Goal: Task Accomplishment & Management: Manage account settings

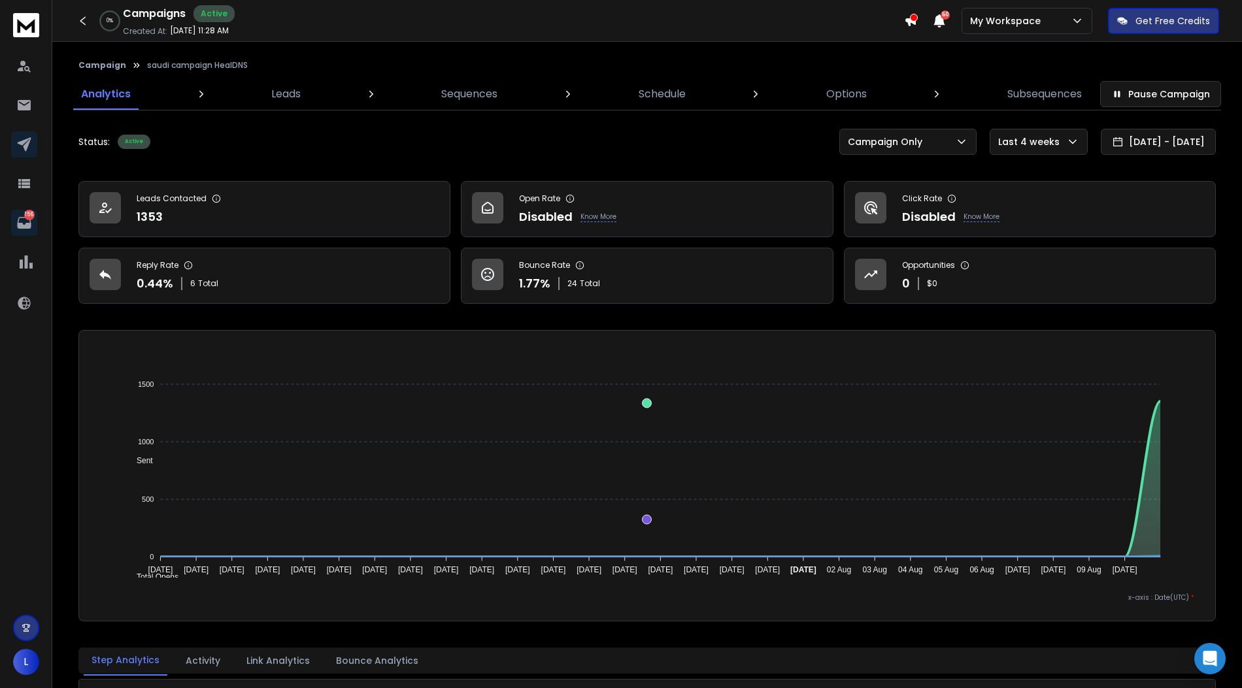
click at [22, 222] on icon at bounding box center [24, 223] width 16 height 16
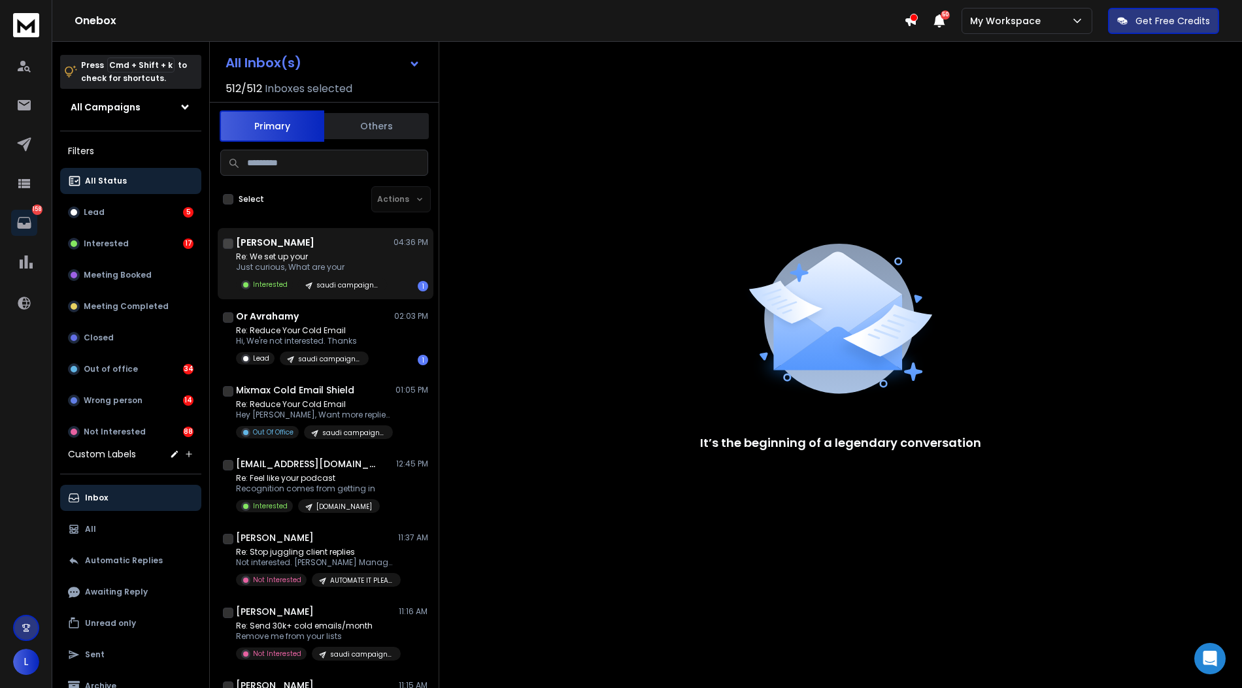
click at [254, 239] on h1 "[PERSON_NAME]" at bounding box center [275, 242] width 78 height 13
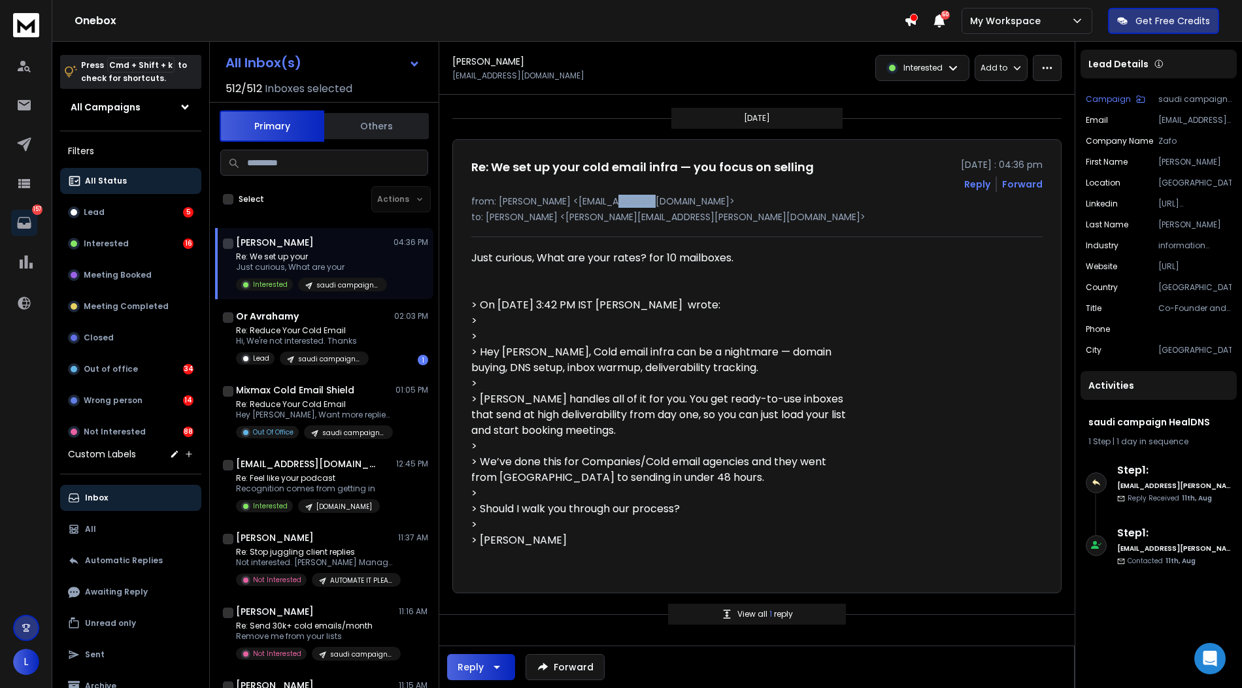
drag, startPoint x: 617, startPoint y: 197, endPoint x: 650, endPoint y: 197, distance: 32.7
click at [650, 197] on p "from: [PERSON_NAME] <[EMAIL_ADDRESS][DOMAIN_NAME]>" at bounding box center [756, 201] width 571 height 13
copy p "[DOMAIN_NAME]"
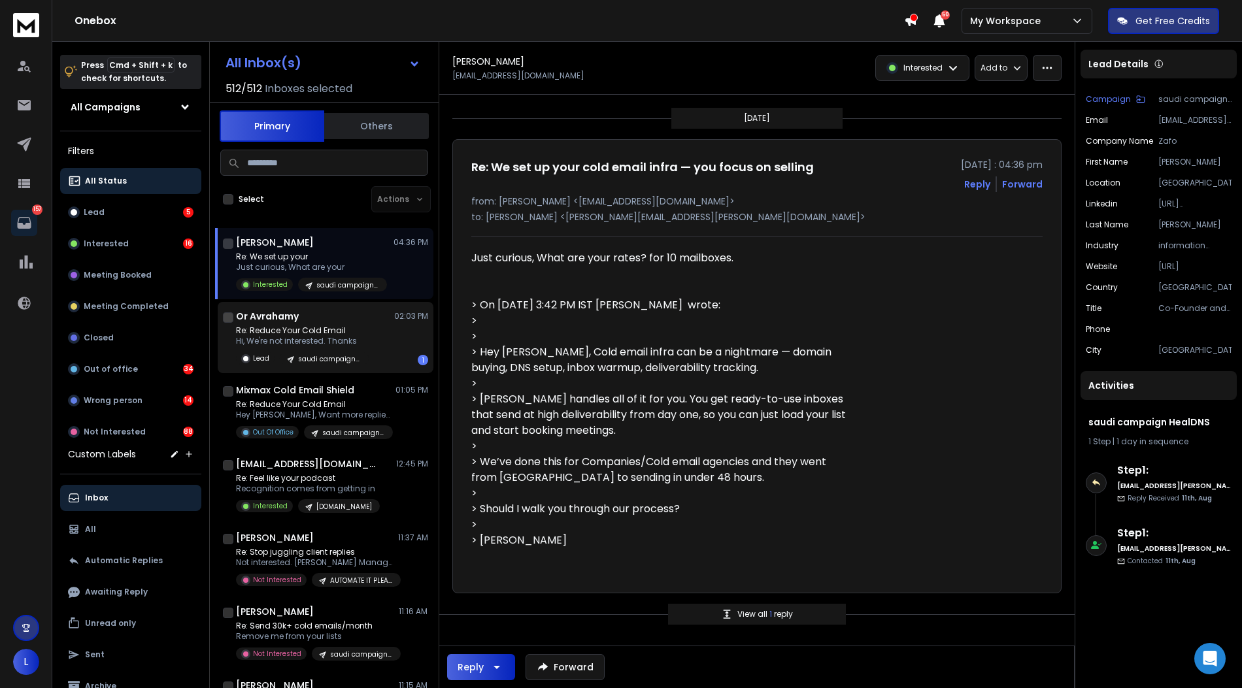
click at [295, 356] on div "saudi campaign HealDNS" at bounding box center [324, 359] width 89 height 14
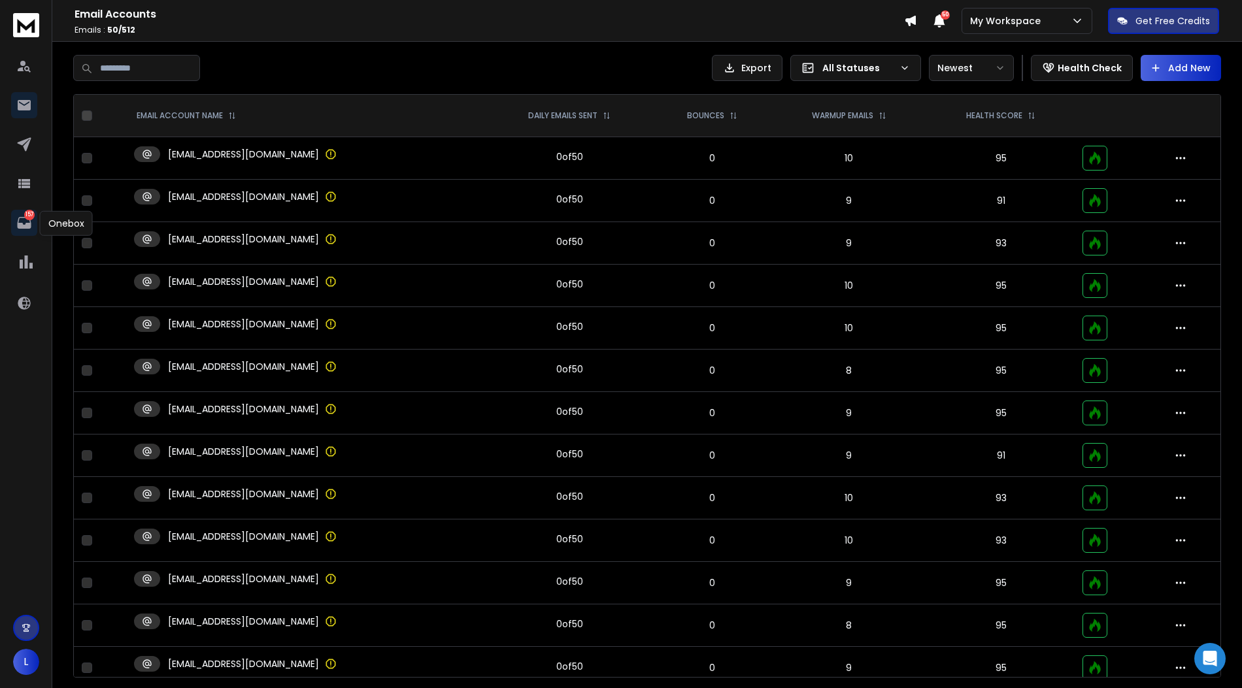
click at [15, 215] on link "157" at bounding box center [24, 223] width 26 height 26
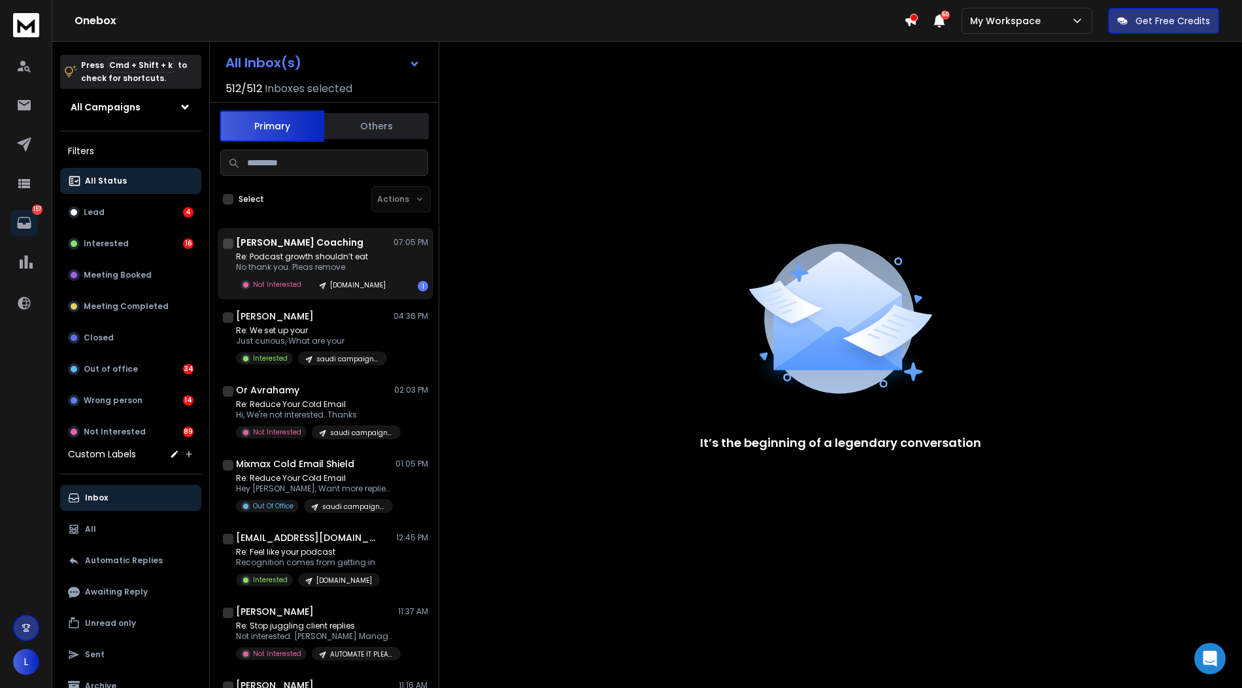
click at [273, 261] on p "Re: Podcast growth shouldn’t eat" at bounding box center [314, 257] width 157 height 10
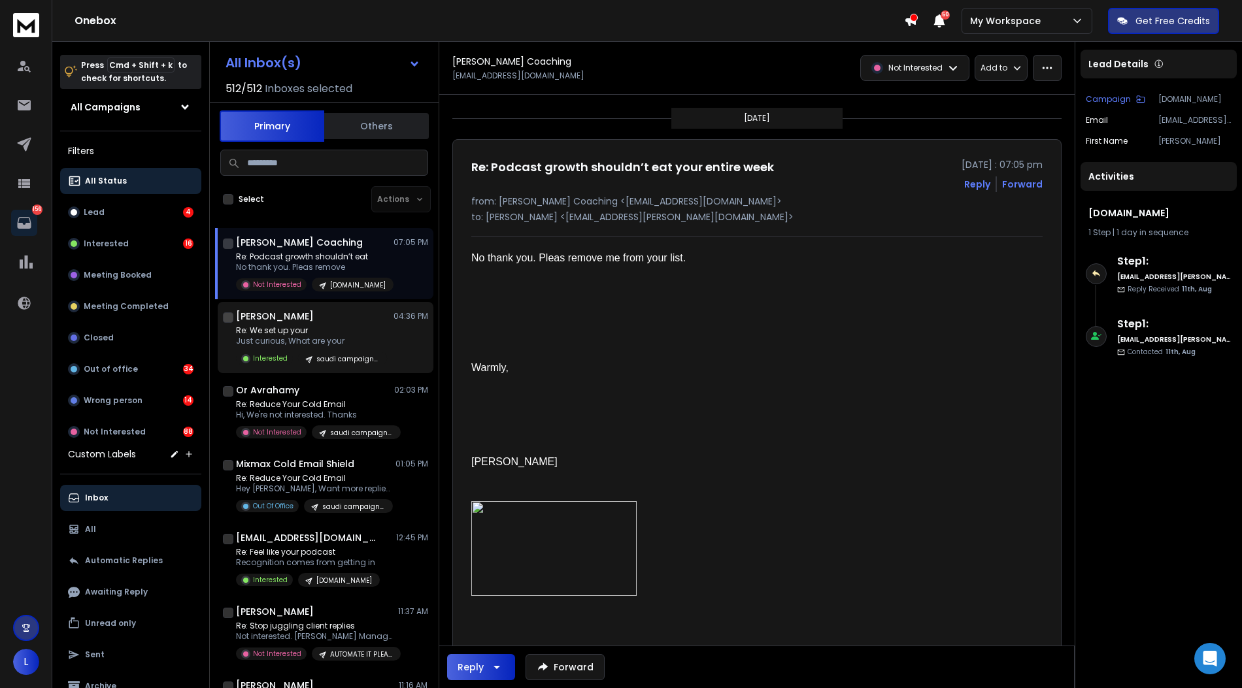
click at [314, 319] on h1 "[PERSON_NAME]" at bounding box center [275, 316] width 78 height 13
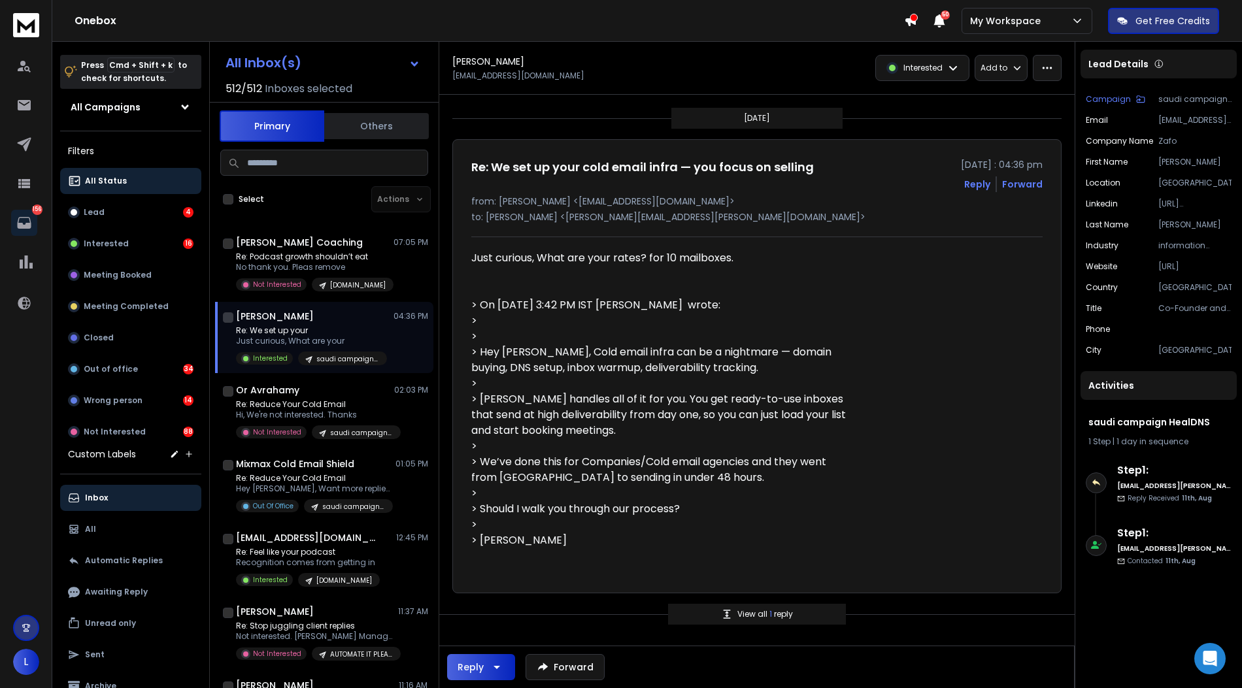
click at [329, 363] on p "saudi campaign HealDNS" at bounding box center [347, 359] width 63 height 10
drag, startPoint x: 619, startPoint y: 203, endPoint x: 650, endPoint y: 200, distance: 30.9
click at [650, 200] on p "from: [PERSON_NAME] <[EMAIL_ADDRESS][DOMAIN_NAME]>" at bounding box center [756, 201] width 571 height 13
copy p "[DOMAIN_NAME]"
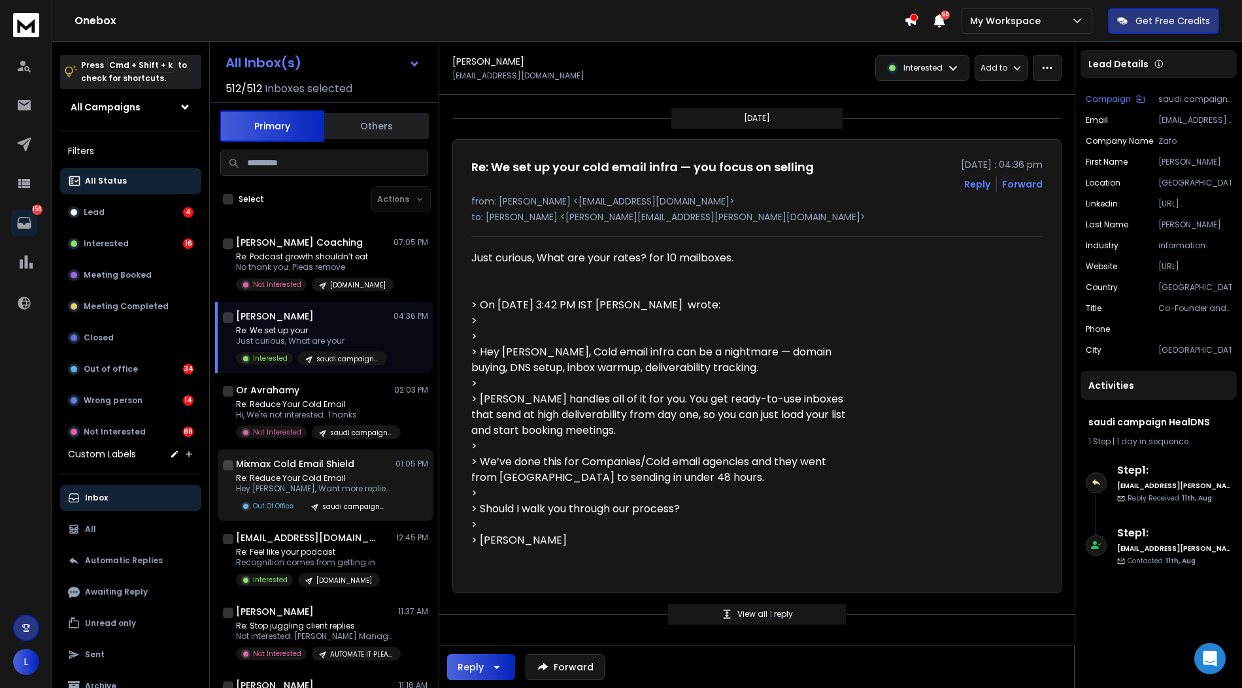
click at [344, 477] on p "Re: Reduce Your Cold Email" at bounding box center [314, 478] width 157 height 10
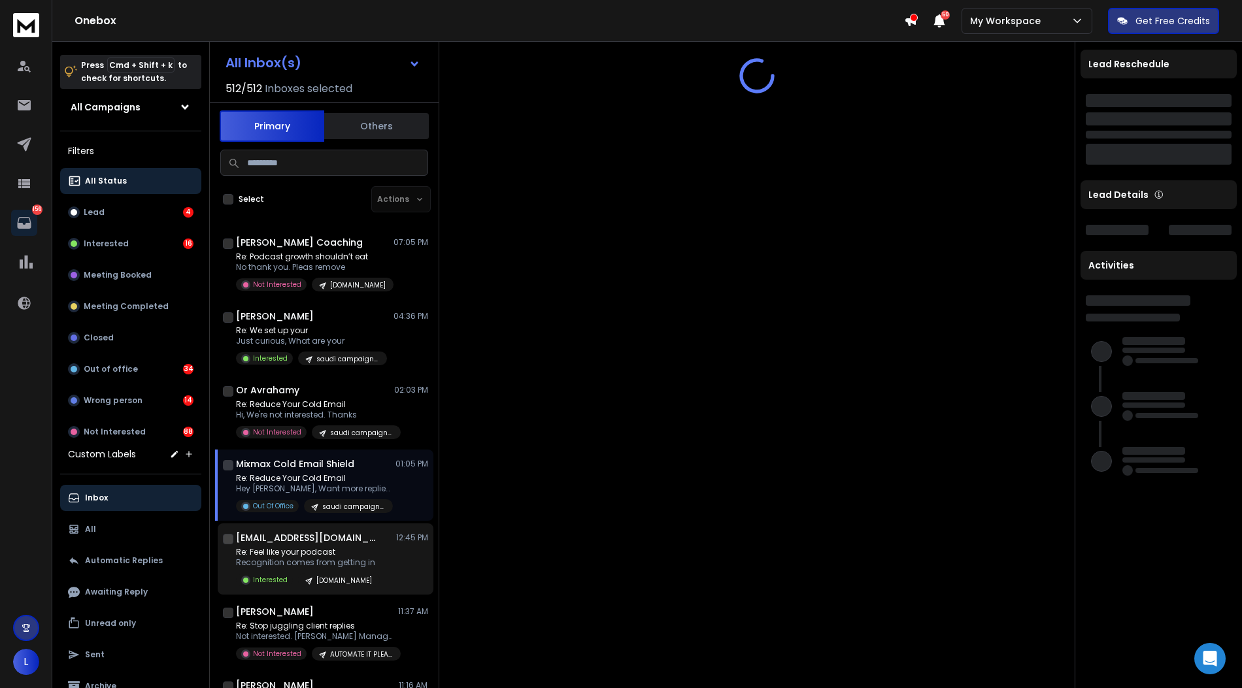
click at [340, 556] on p "Re: Feel like your podcast" at bounding box center [308, 552] width 144 height 10
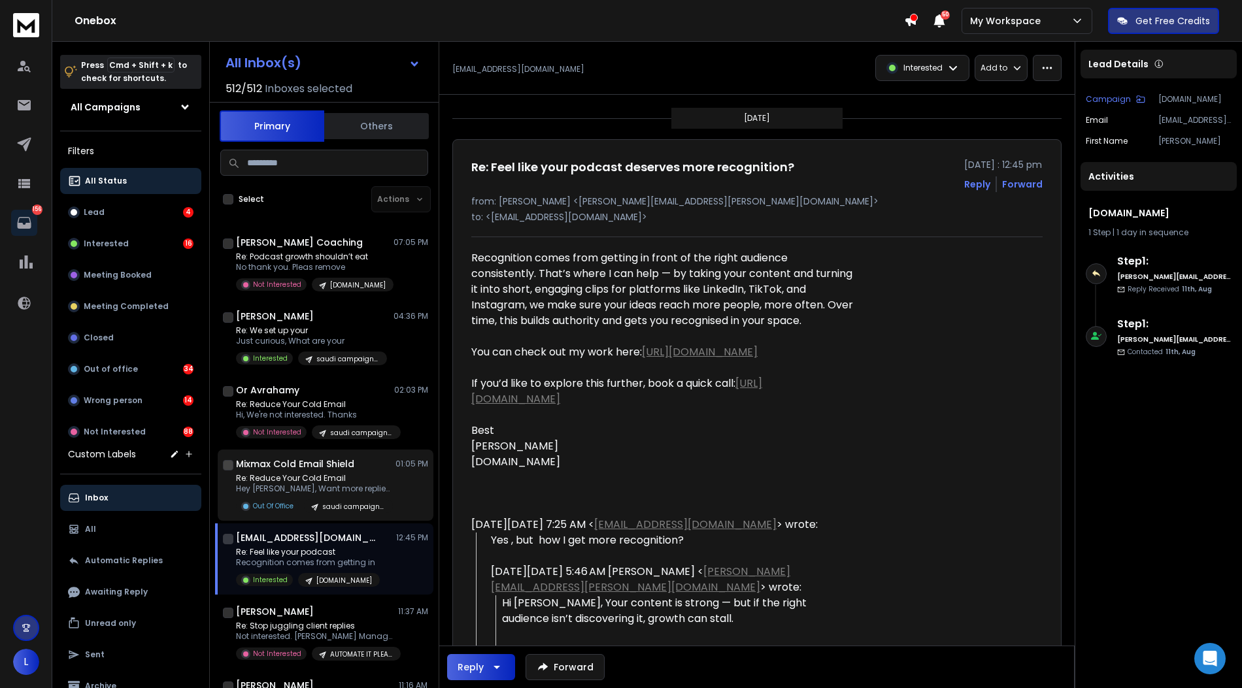
click at [339, 510] on p "saudi campaign HealDNS" at bounding box center [353, 507] width 63 height 10
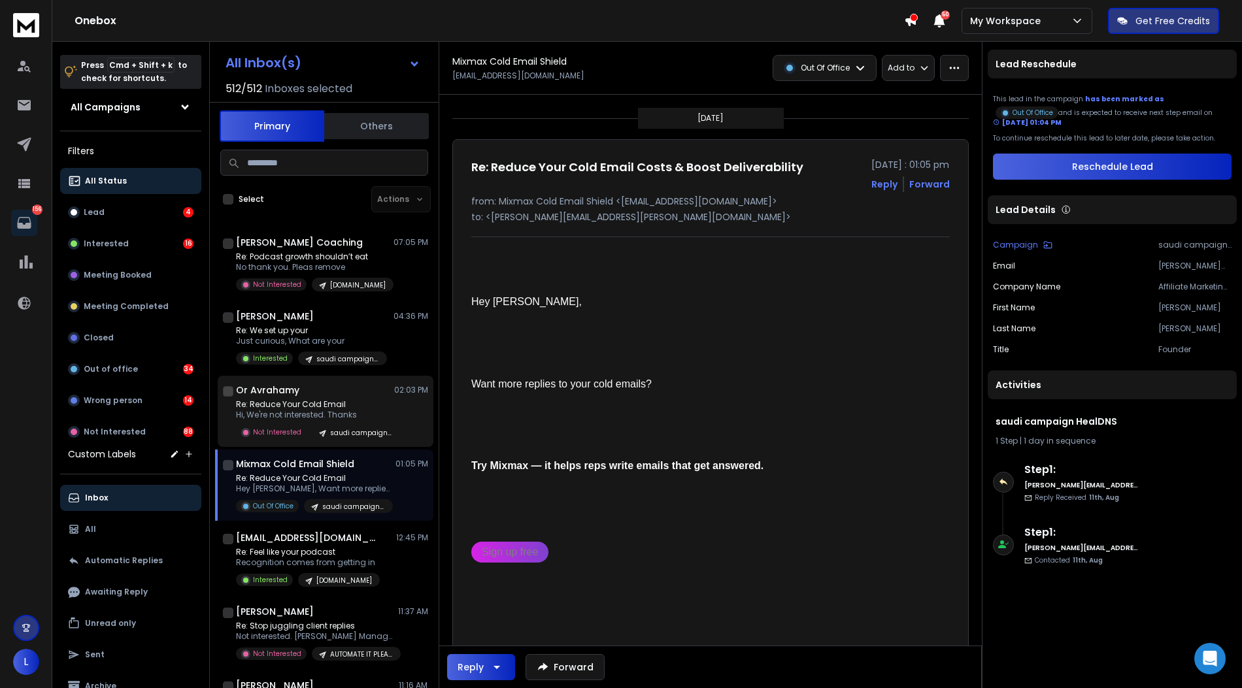
click at [353, 415] on p "Hi, We're not interested. Thanks" at bounding box center [314, 415] width 157 height 10
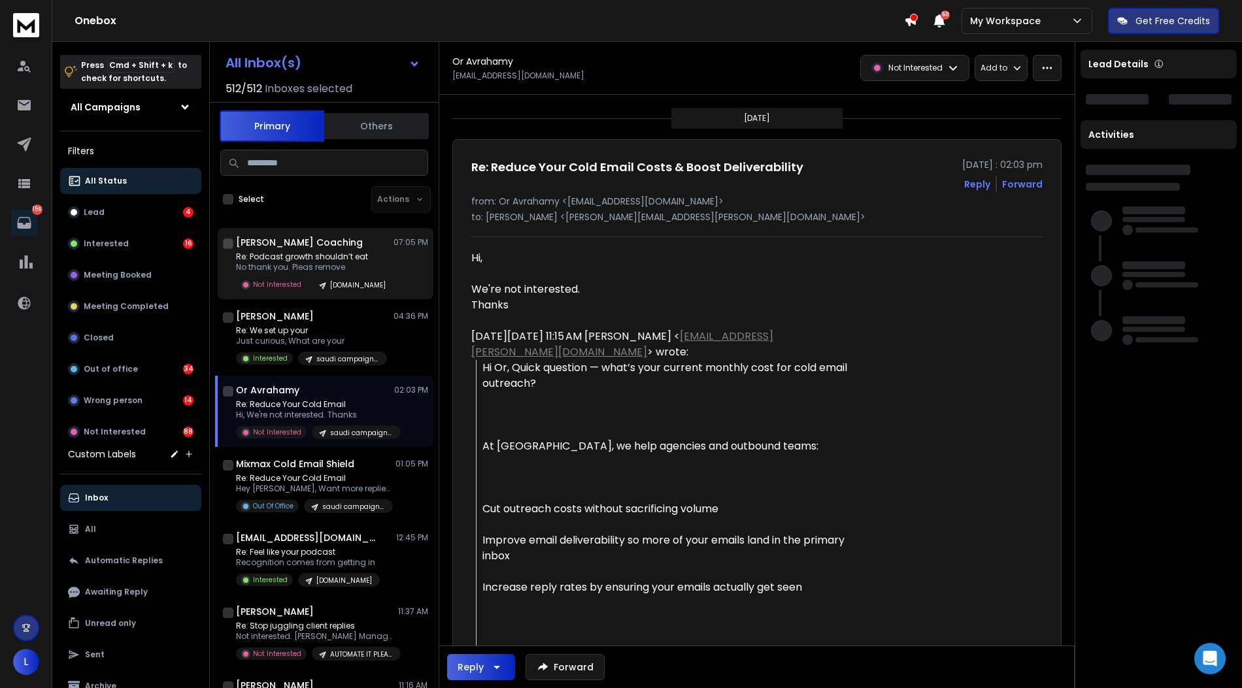
click at [372, 244] on div "[PERSON_NAME] Coaching 07:05 PM" at bounding box center [332, 242] width 192 height 13
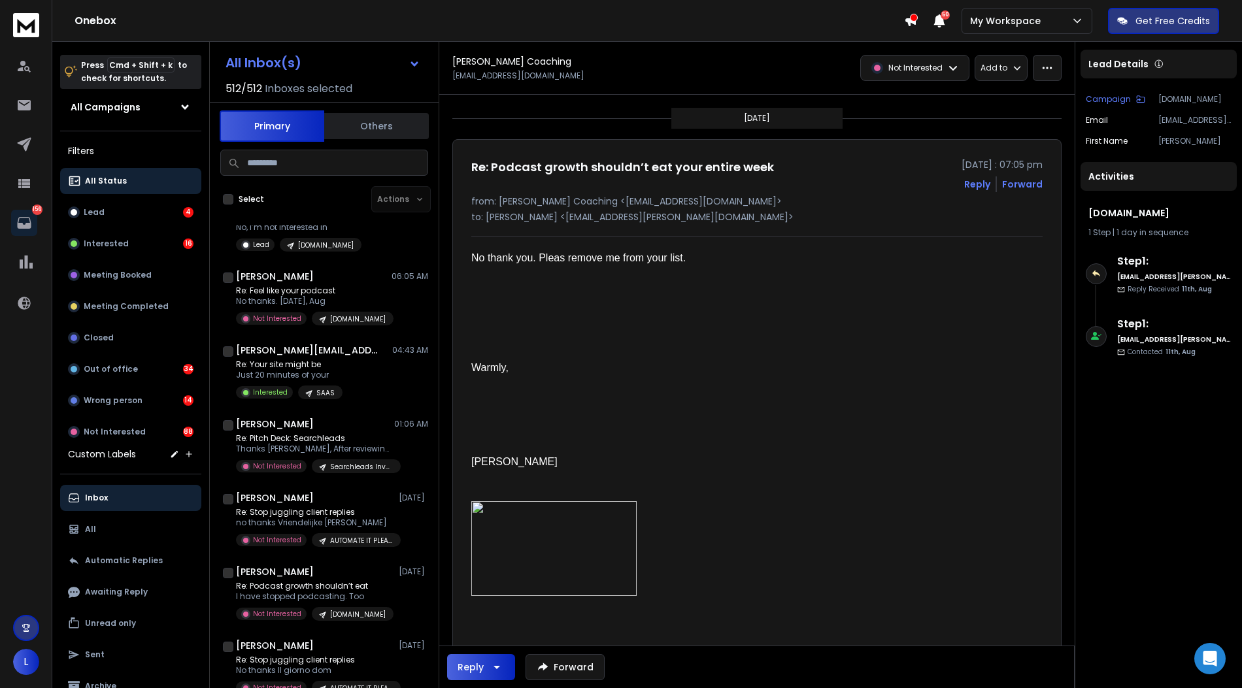
scroll to position [716, 0]
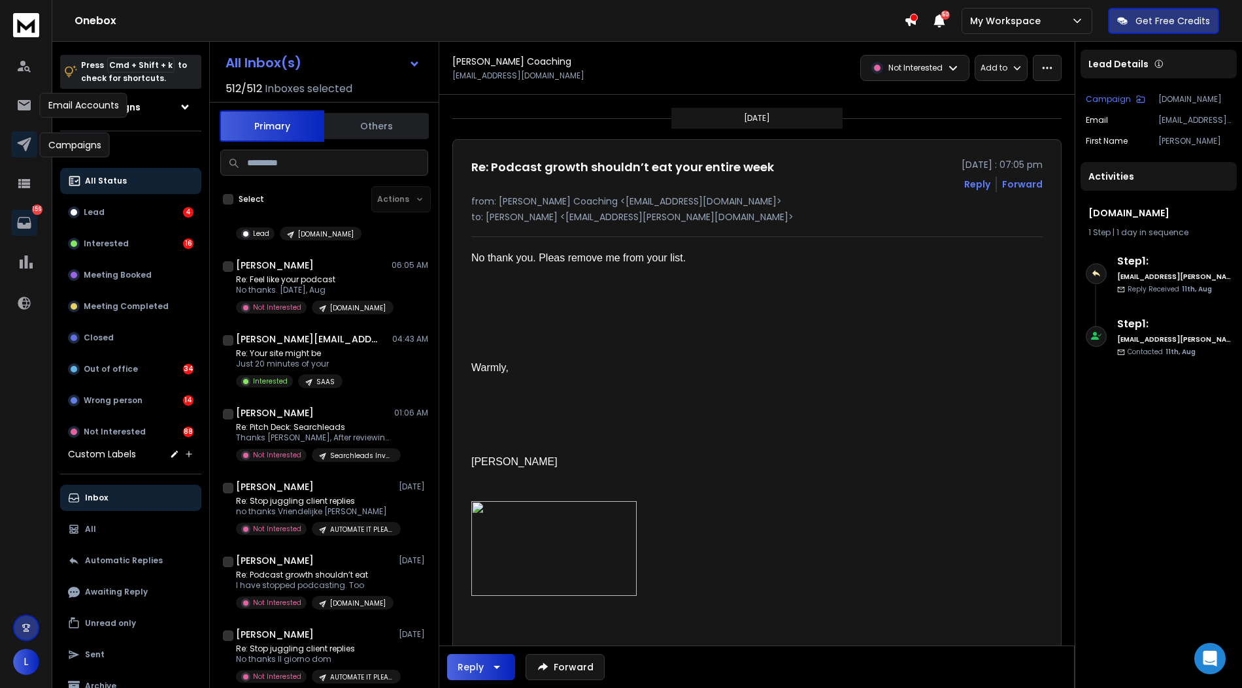
click at [25, 137] on icon at bounding box center [24, 145] width 16 height 16
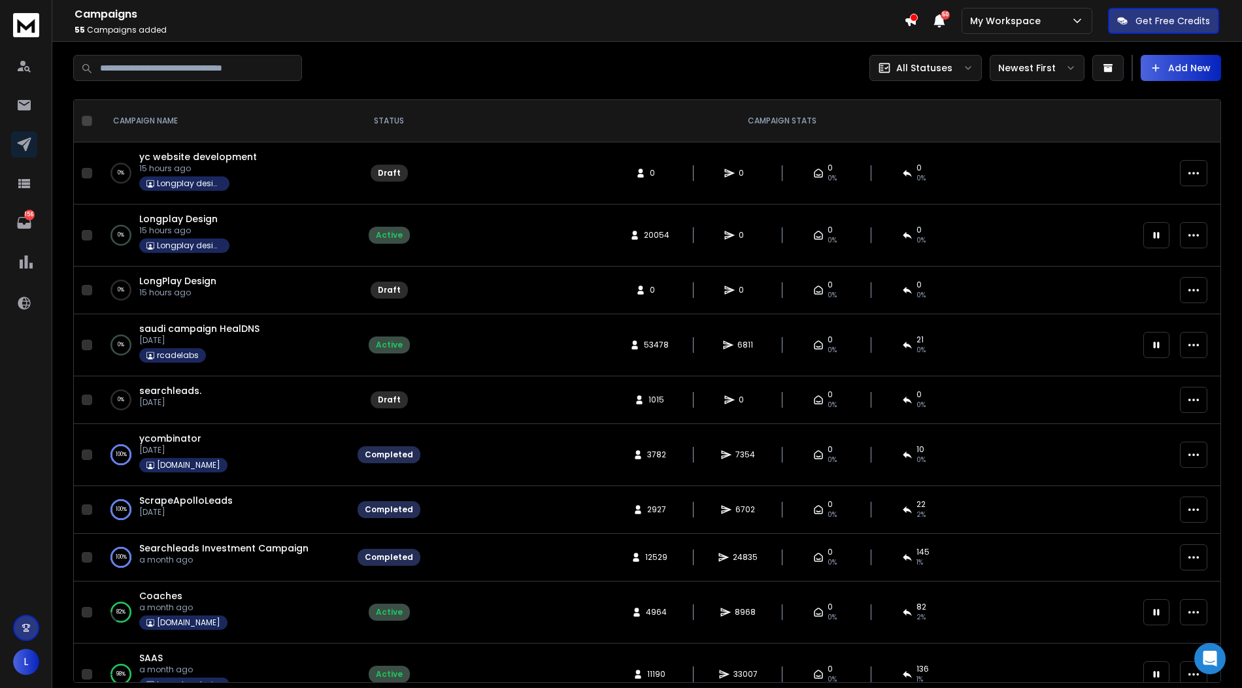
click at [203, 322] on span "saudi campaign HealDNS" at bounding box center [199, 328] width 120 height 13
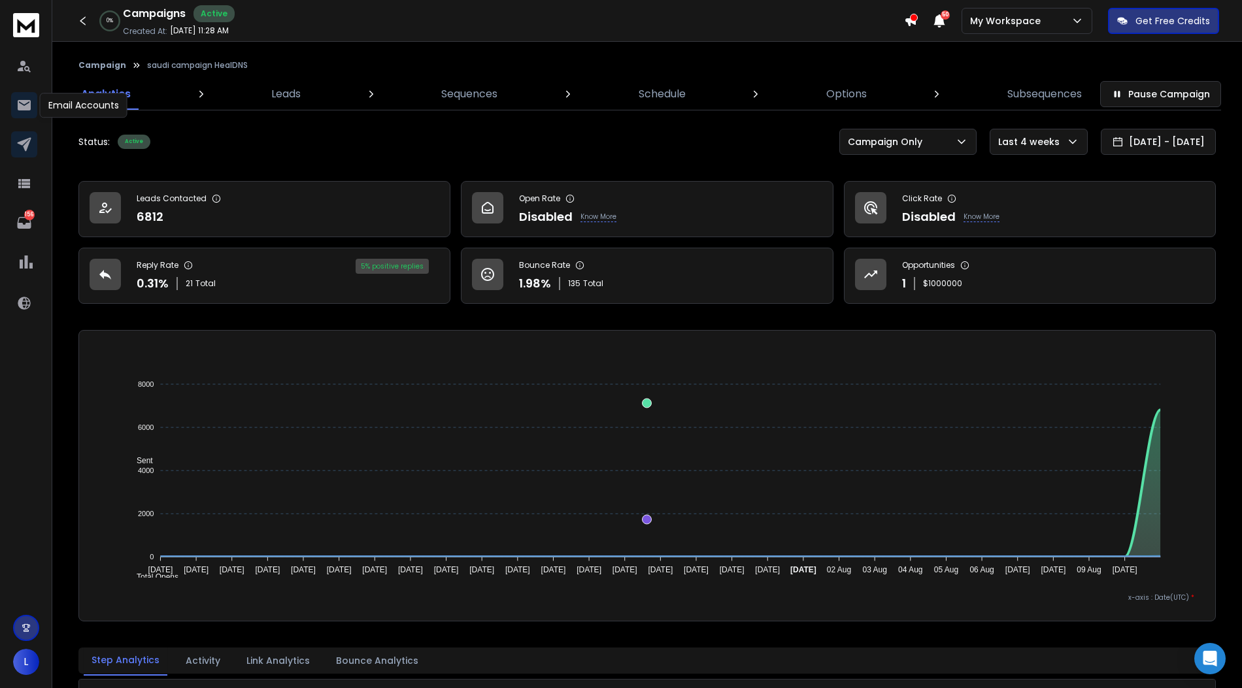
click at [29, 114] on link at bounding box center [24, 105] width 26 height 26
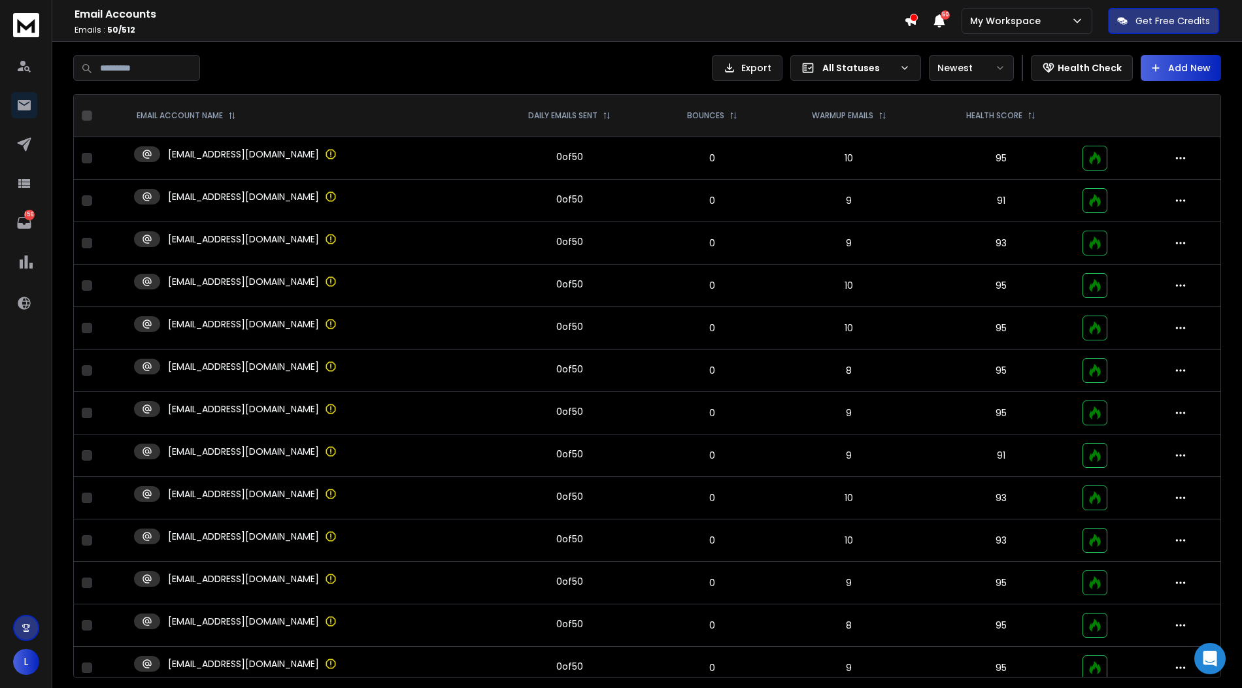
click at [872, 81] on div "Export All Statuses Newest Health Check Add New EMAIL ACCOUNT NAME DAILY EMAILS…" at bounding box center [647, 366] width 1148 height 623
click at [869, 74] on div "All Statuses" at bounding box center [855, 68] width 131 height 26
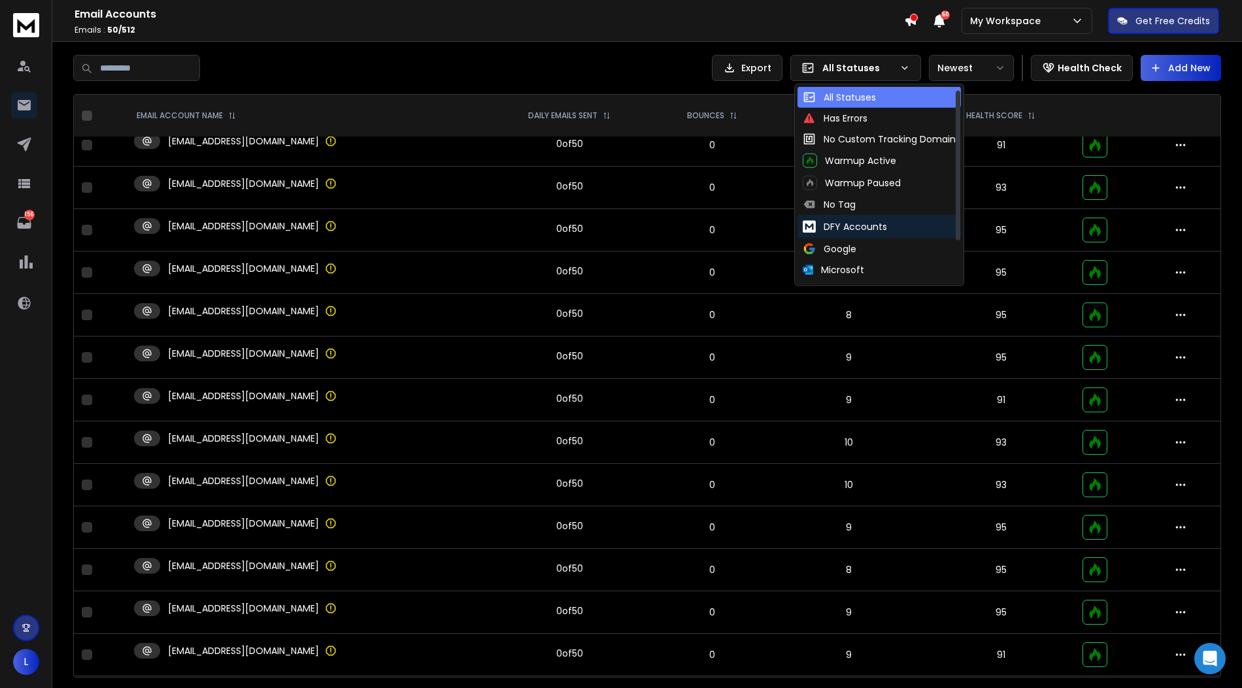
scroll to position [59, 0]
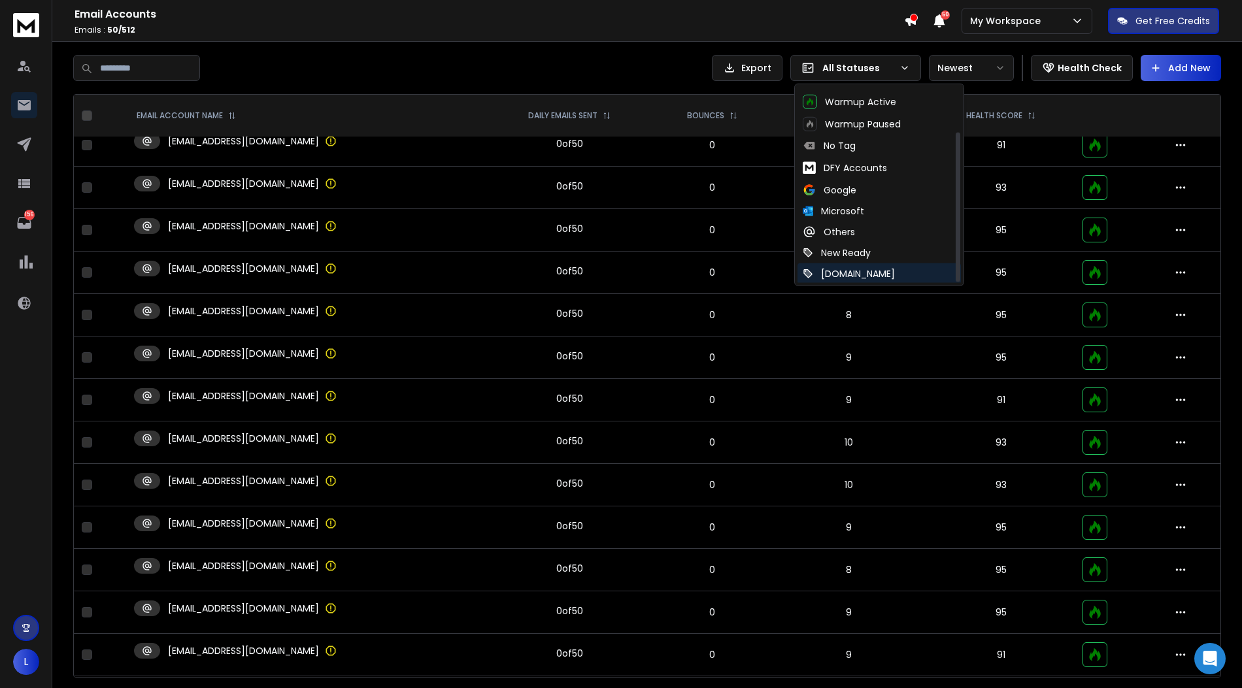
click at [870, 271] on div "[DOMAIN_NAME]" at bounding box center [849, 273] width 92 height 13
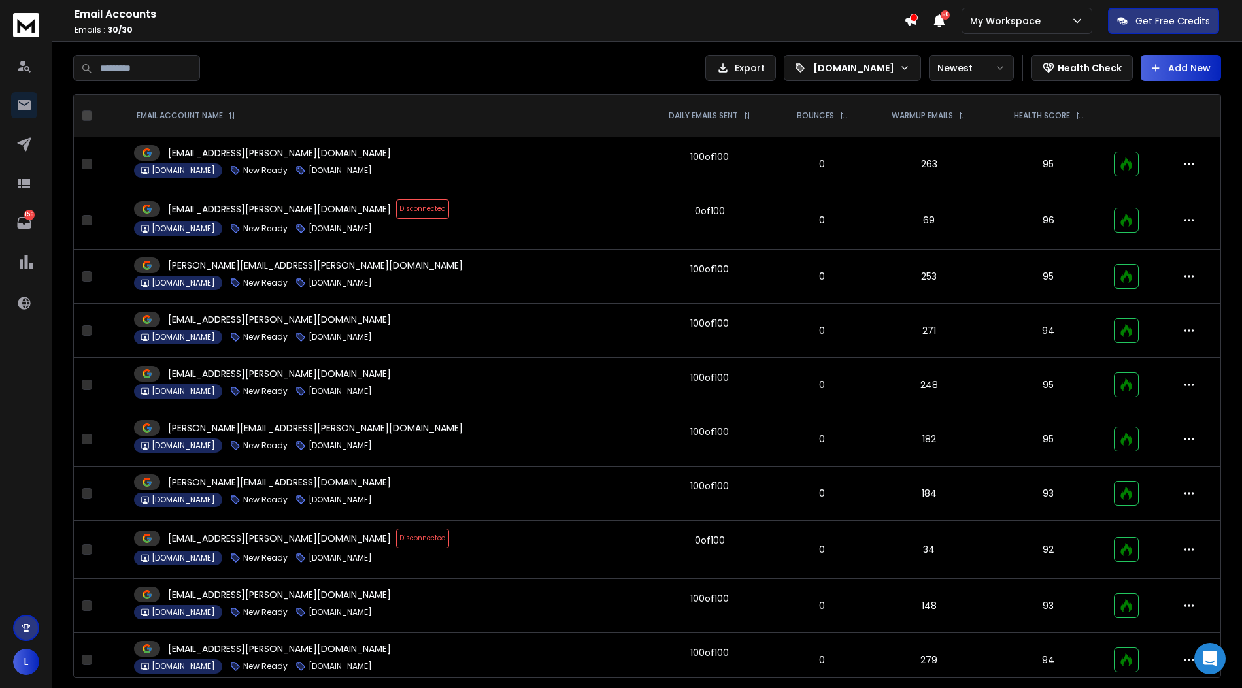
click at [880, 71] on p "[DOMAIN_NAME]" at bounding box center [853, 67] width 81 height 13
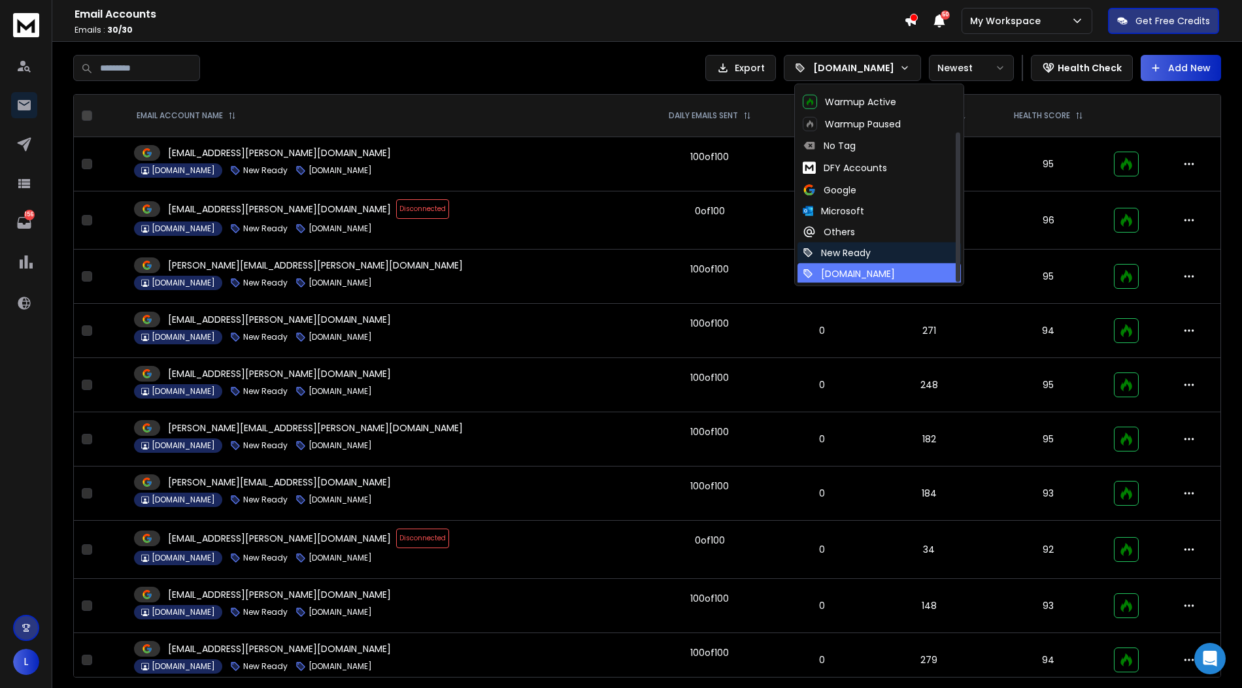
click at [869, 248] on div "New Ready" at bounding box center [837, 252] width 68 height 13
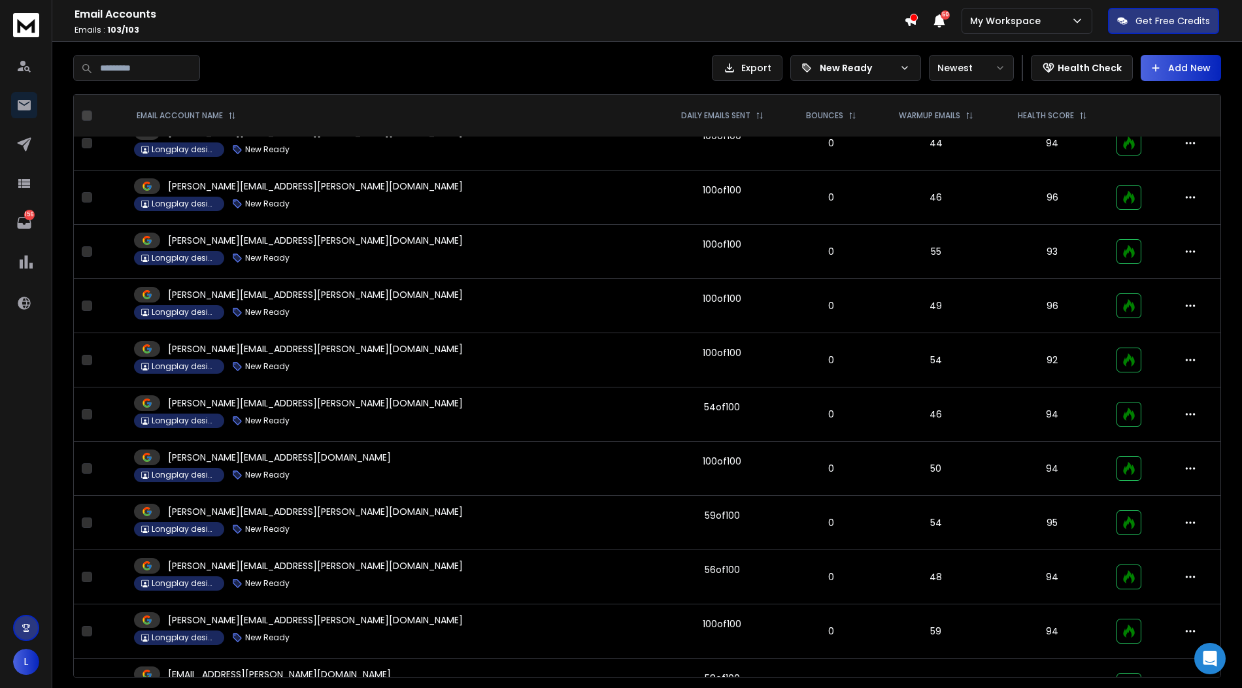
scroll to position [3100, 0]
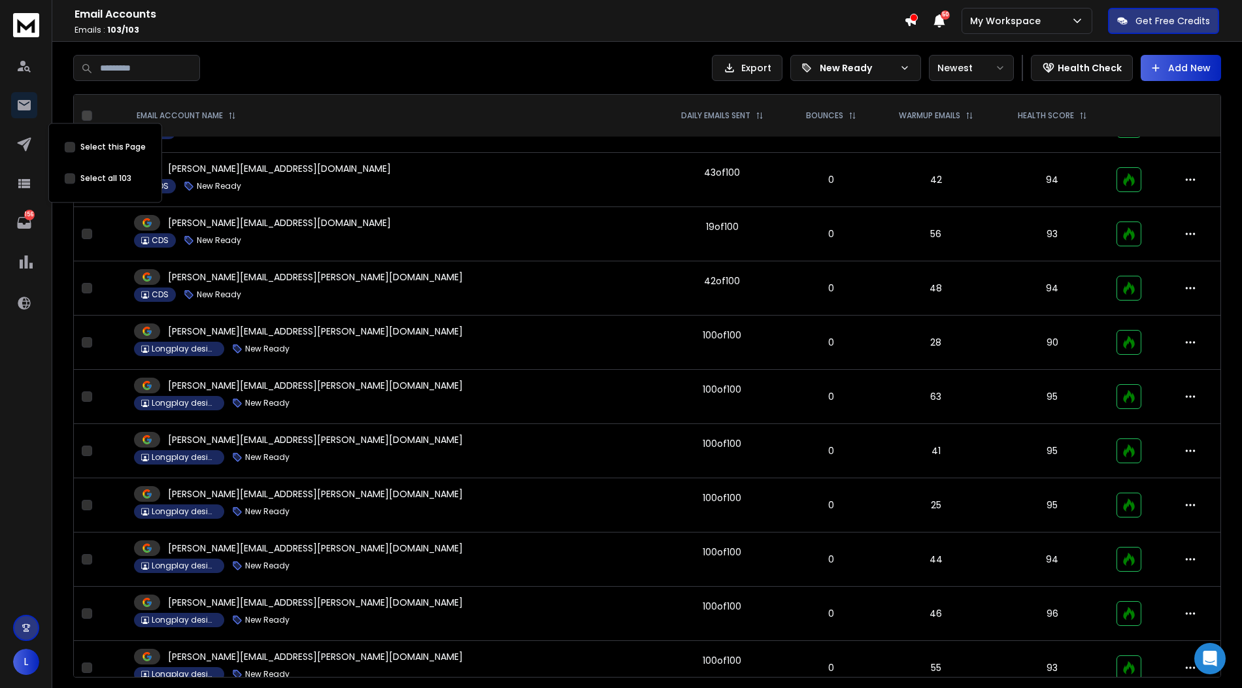
click at [69, 182] on button "Select this Page" at bounding box center [70, 178] width 10 height 10
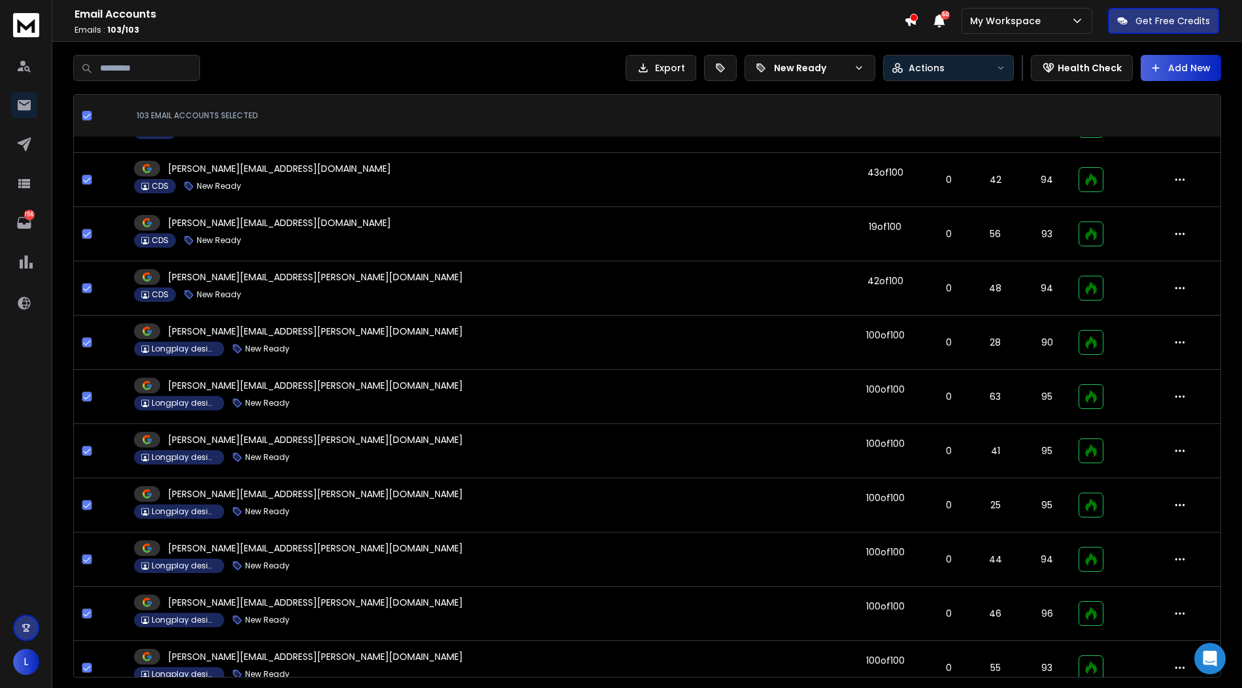
click at [967, 71] on div "Actions" at bounding box center [940, 67] width 99 height 13
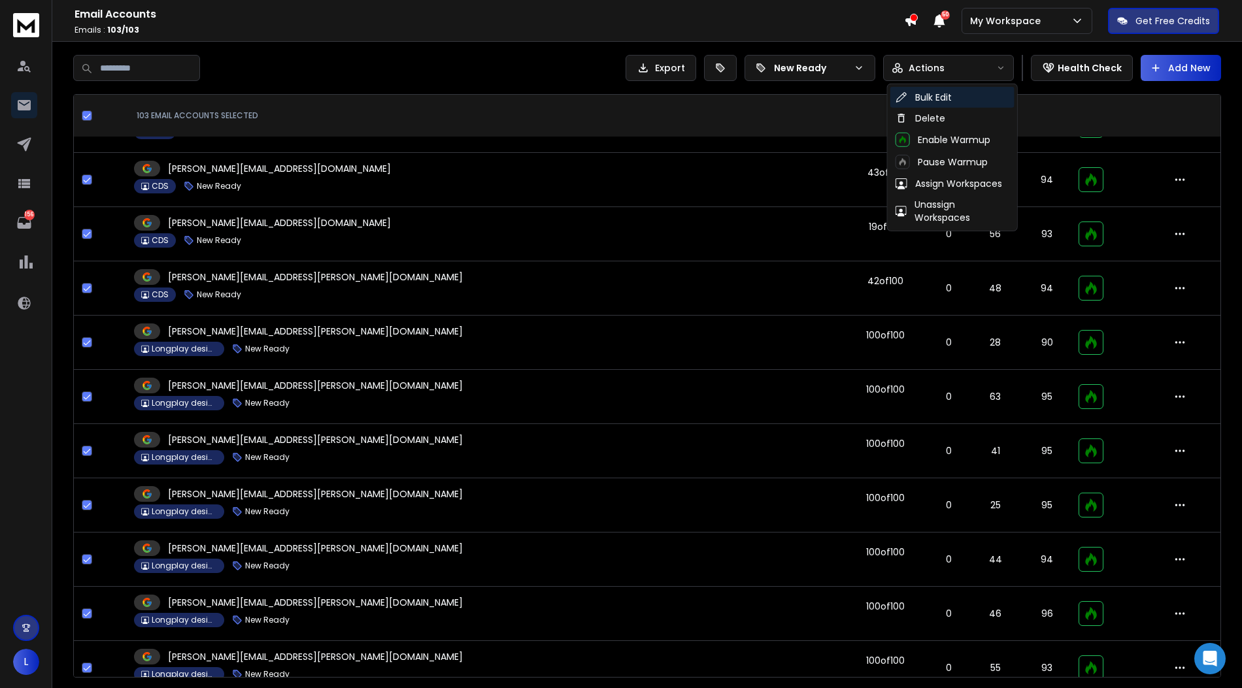
click at [969, 99] on div "Bulk Edit" at bounding box center [952, 97] width 124 height 21
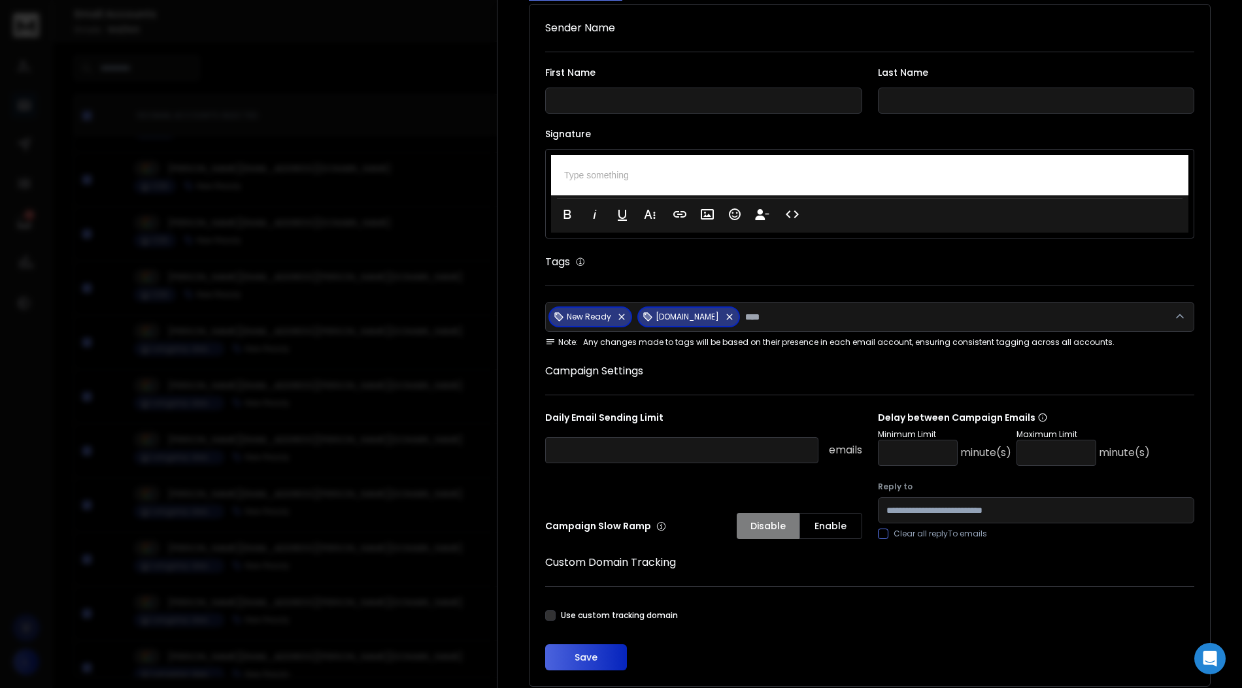
scroll to position [66, 0]
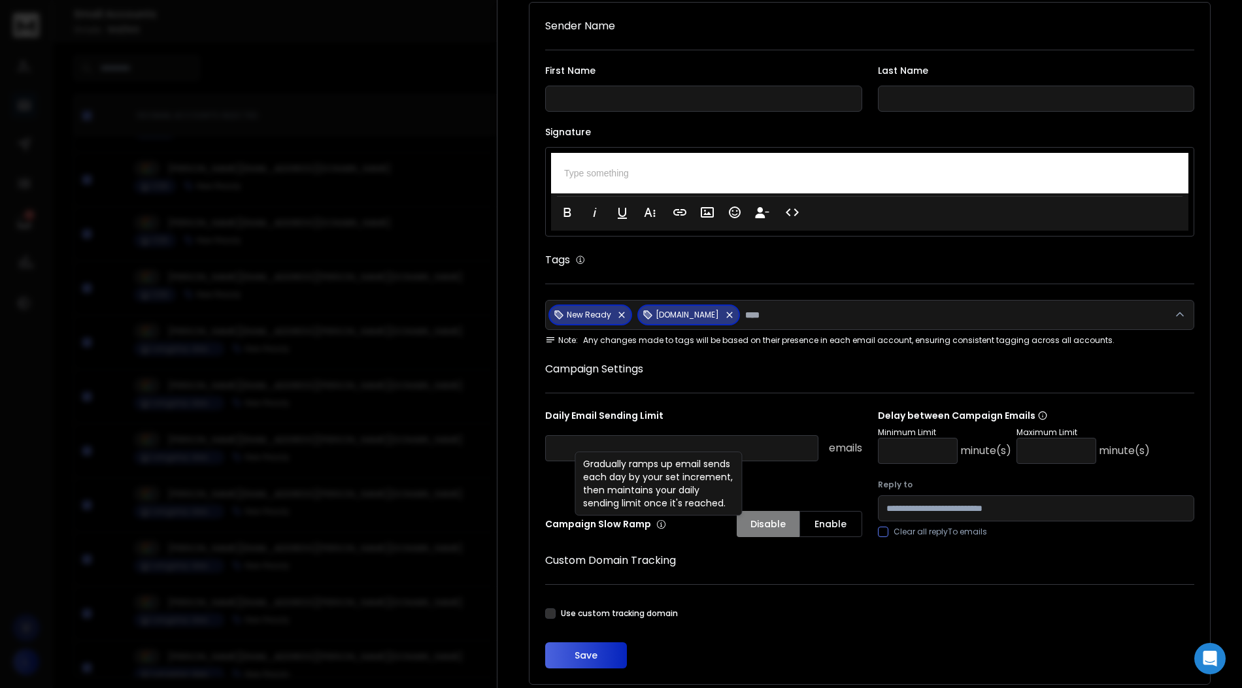
click at [639, 445] on input "number" at bounding box center [681, 448] width 273 height 26
type input "***"
click at [595, 648] on button "Save" at bounding box center [586, 655] width 82 height 26
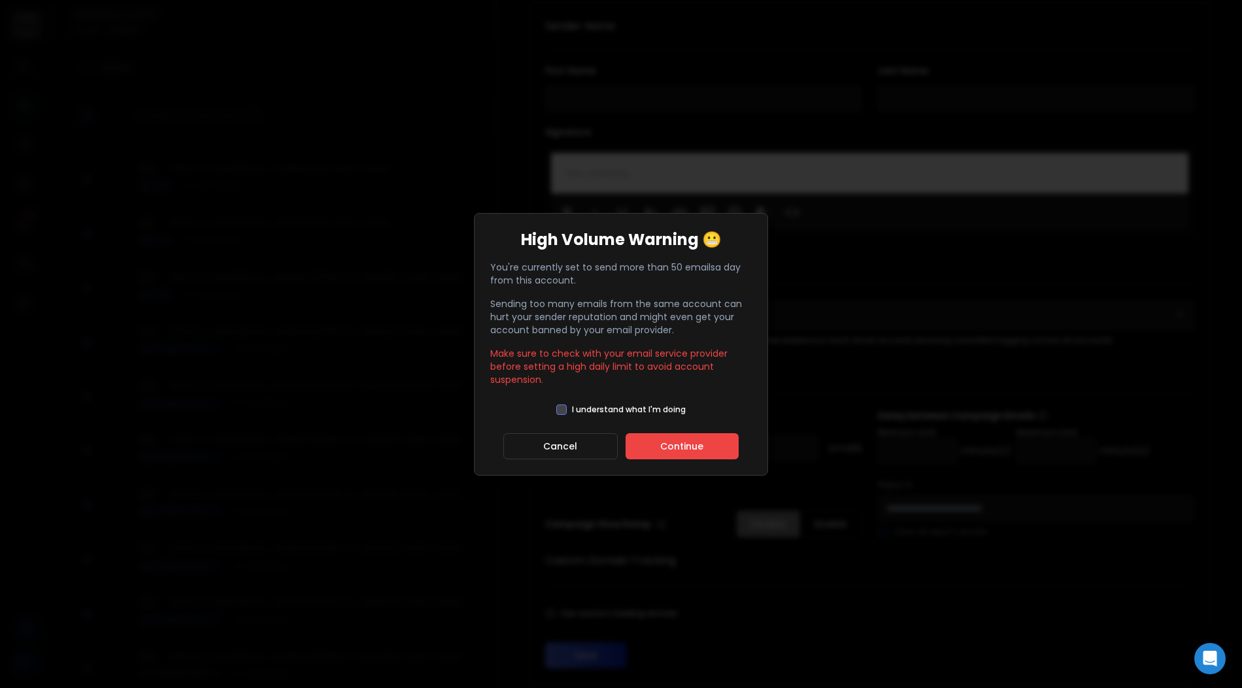
click at [583, 407] on label "I understand what I'm doing" at bounding box center [629, 410] width 114 height 10
click at [564, 416] on div "I understand what I'm doing" at bounding box center [620, 410] width 129 height 26
click at [563, 413] on button "I understand what I'm doing" at bounding box center [561, 410] width 10 height 10
click at [689, 445] on button "Continue" at bounding box center [681, 446] width 113 height 26
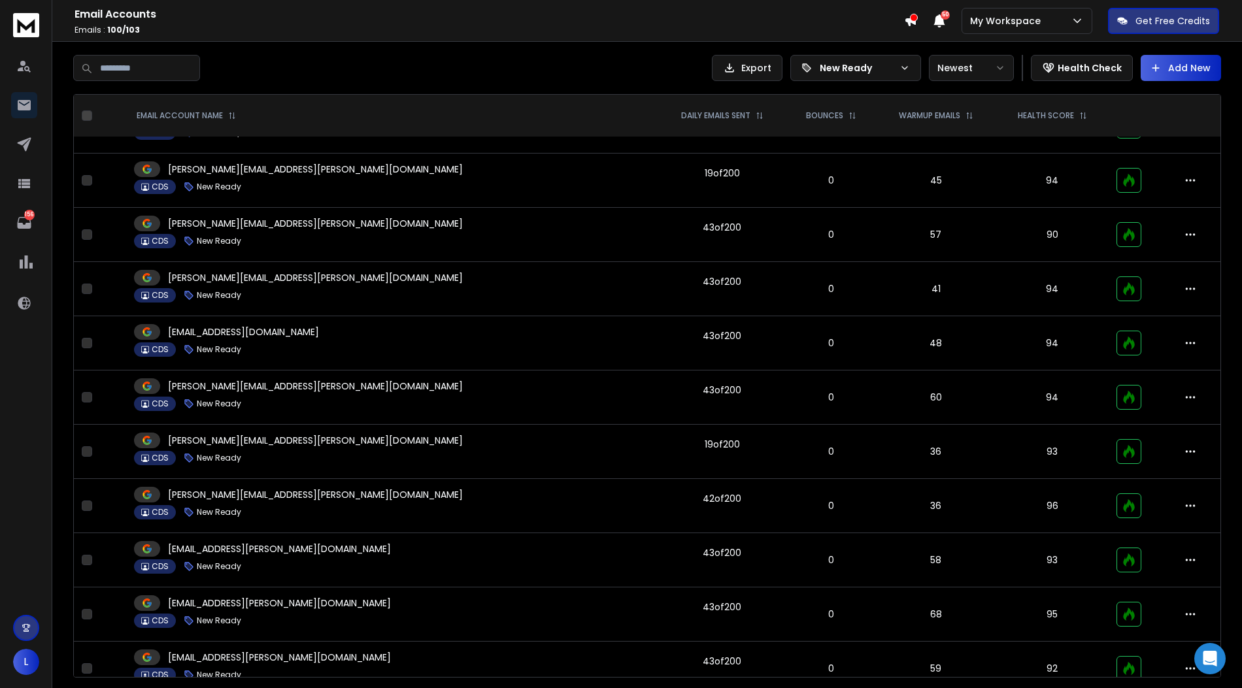
scroll to position [3100, 0]
